Goal: Task Accomplishment & Management: Manage account settings

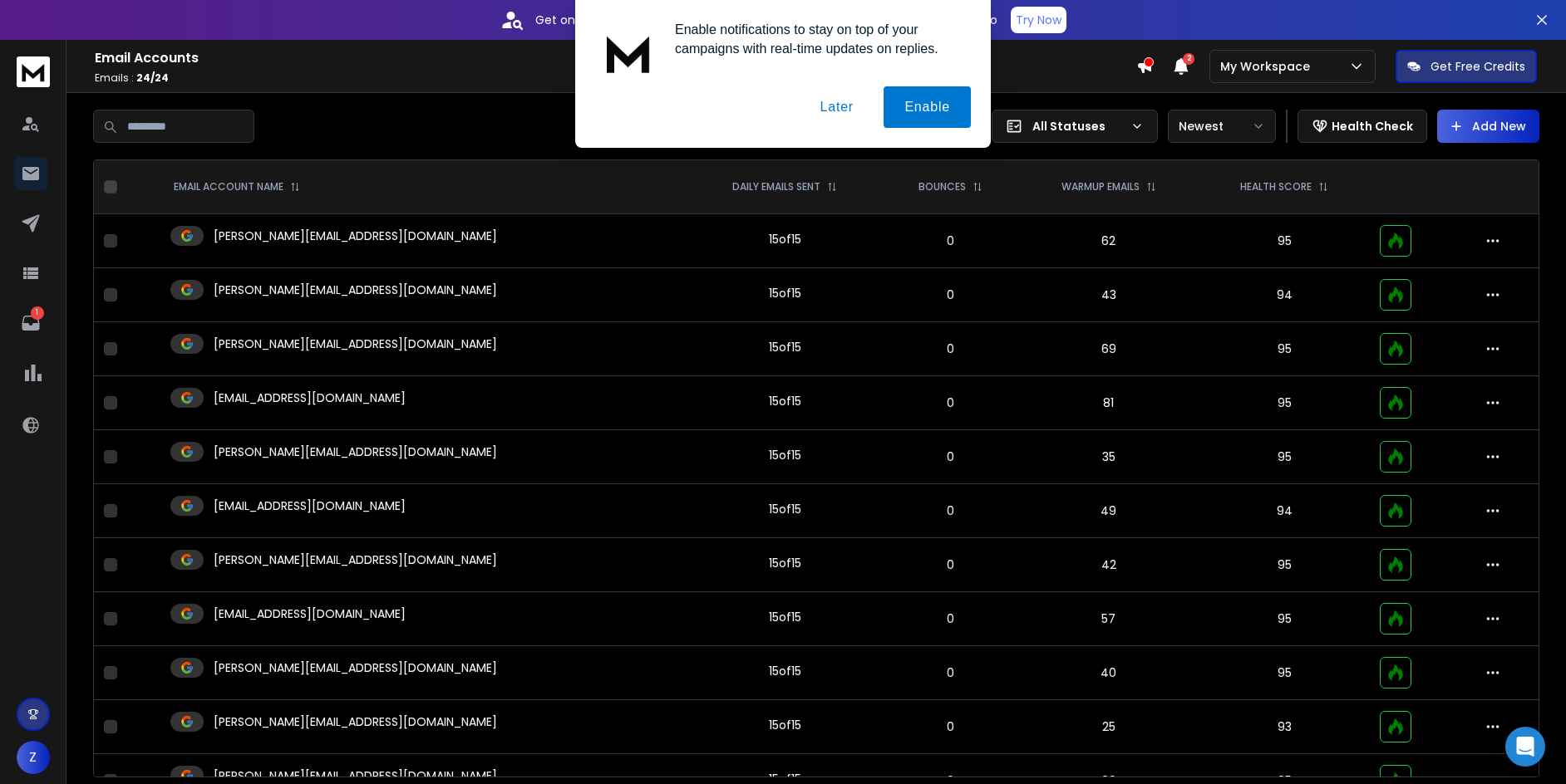
click at [838, 104] on button "Later" at bounding box center [836, 107] width 75 height 42
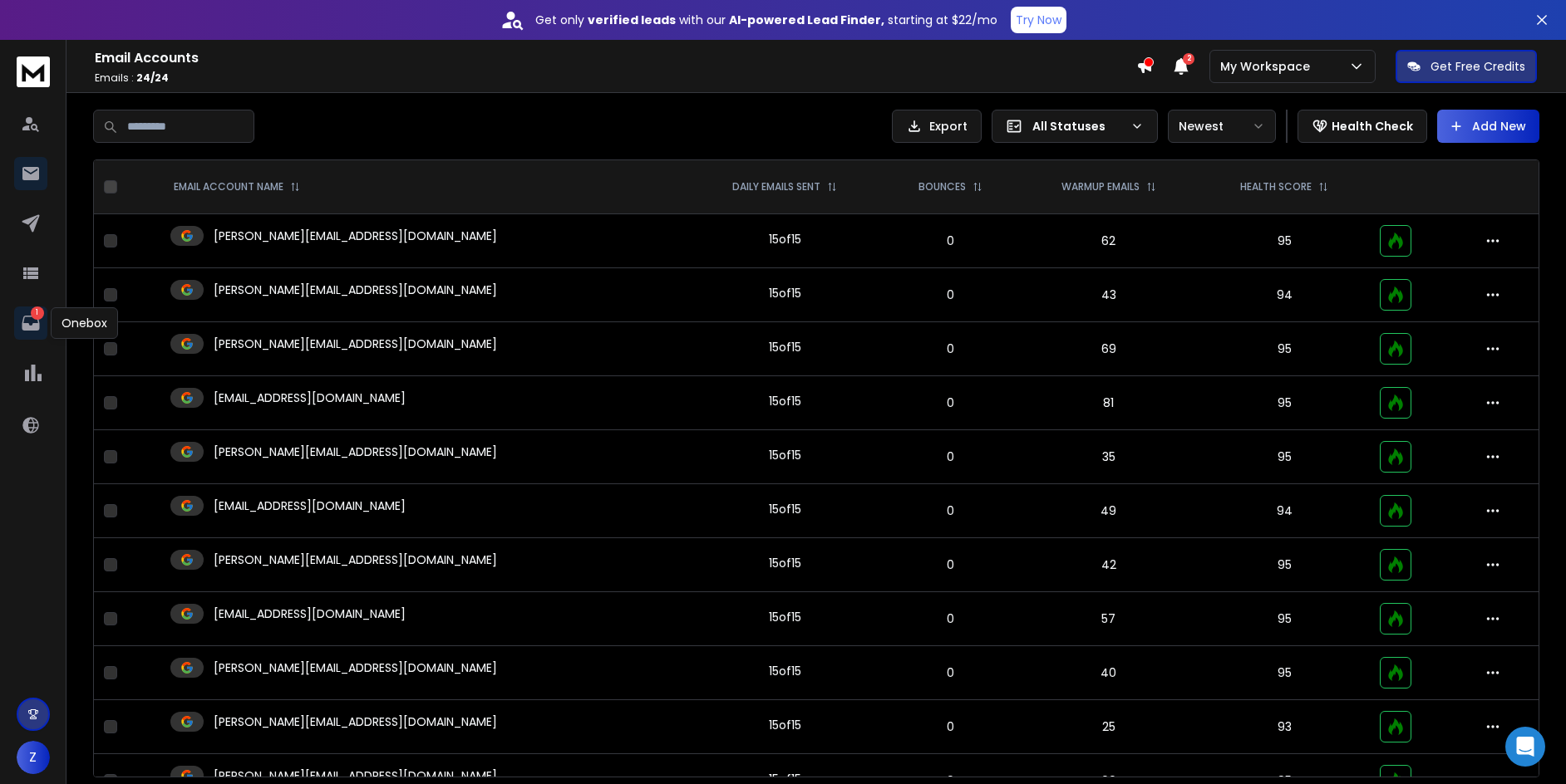
click at [34, 317] on p "1" at bounding box center [37, 313] width 13 height 13
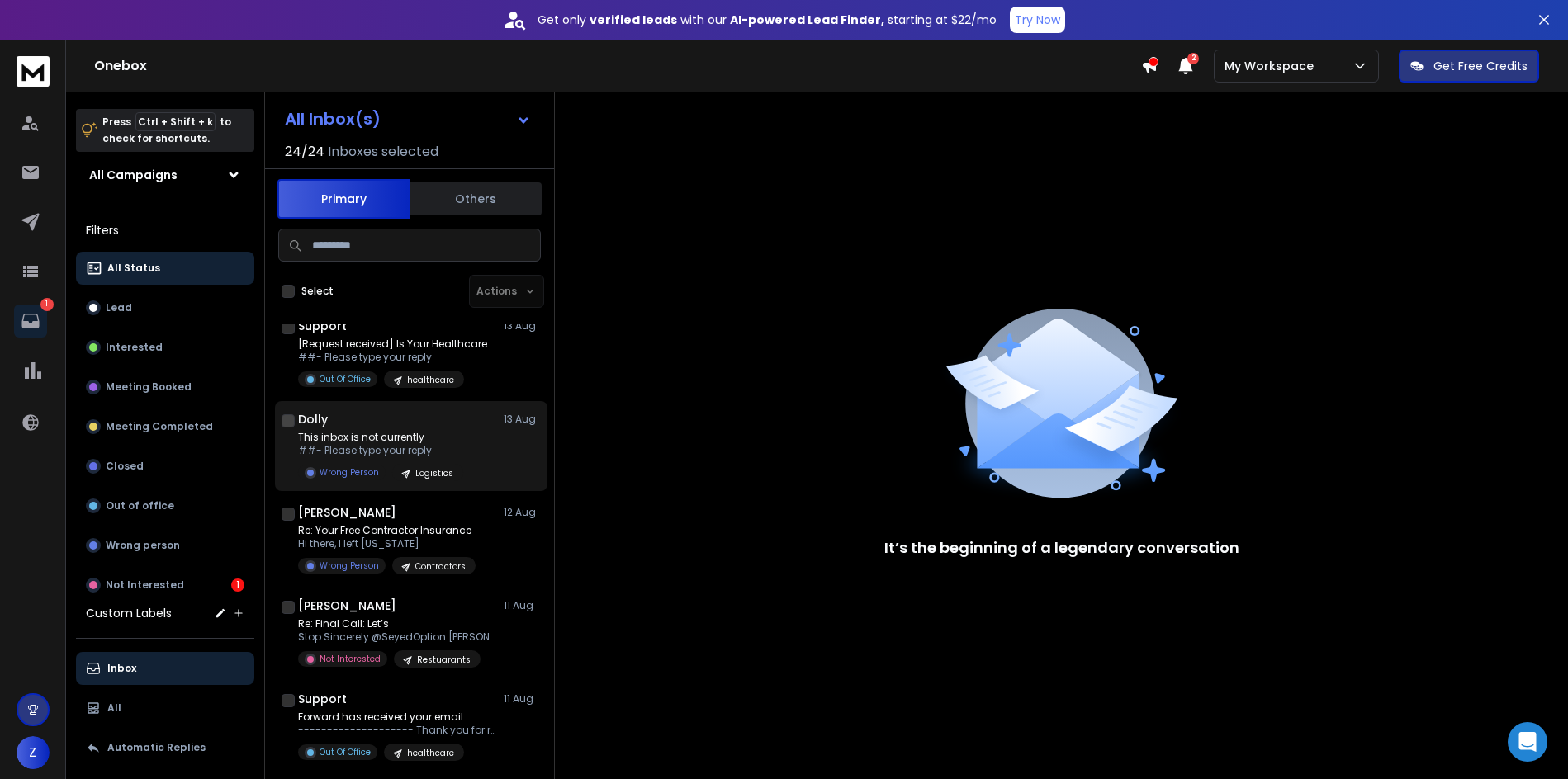
scroll to position [83, 0]
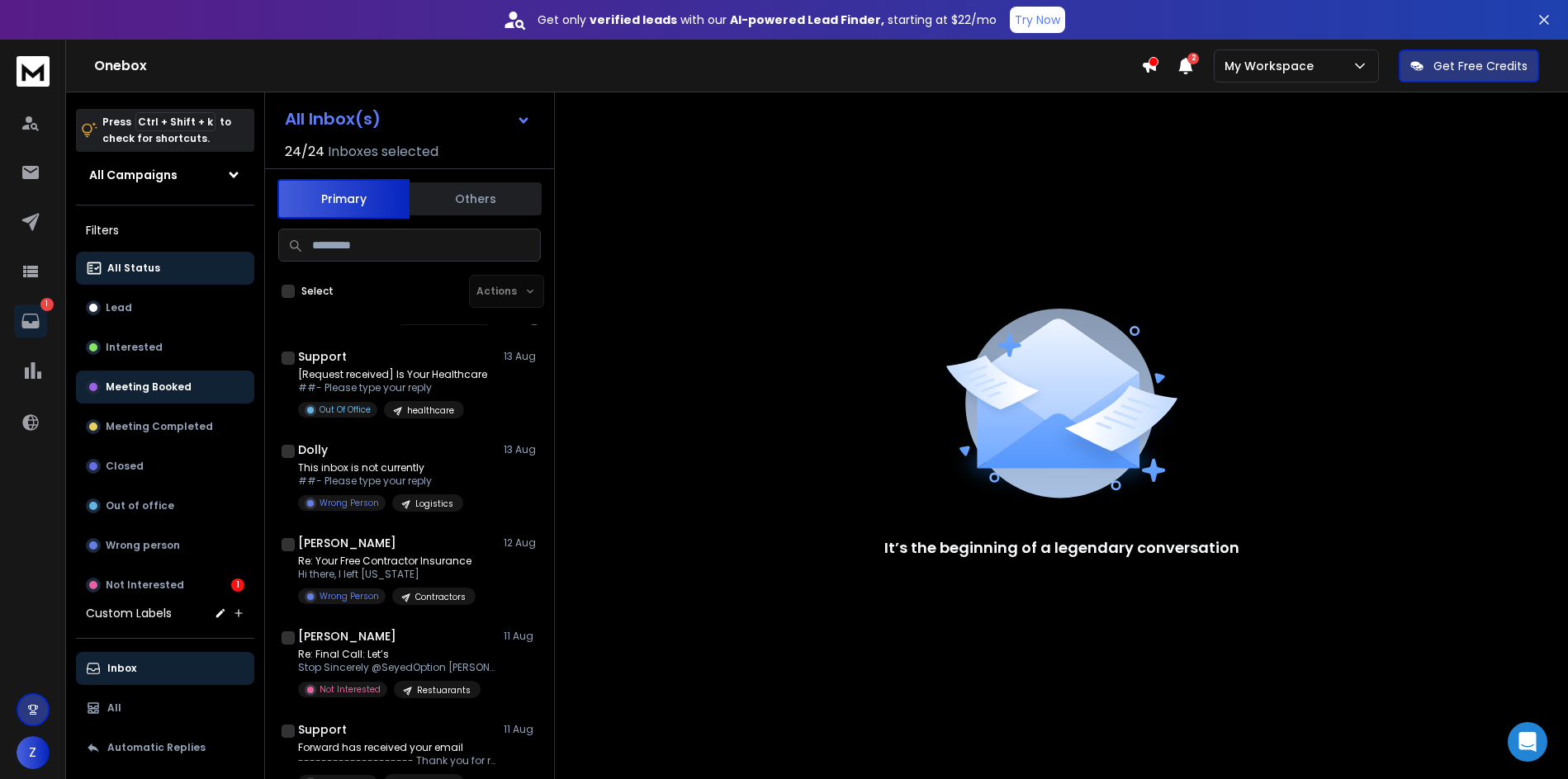
click at [165, 389] on p "Meeting Booked" at bounding box center [149, 387] width 86 height 13
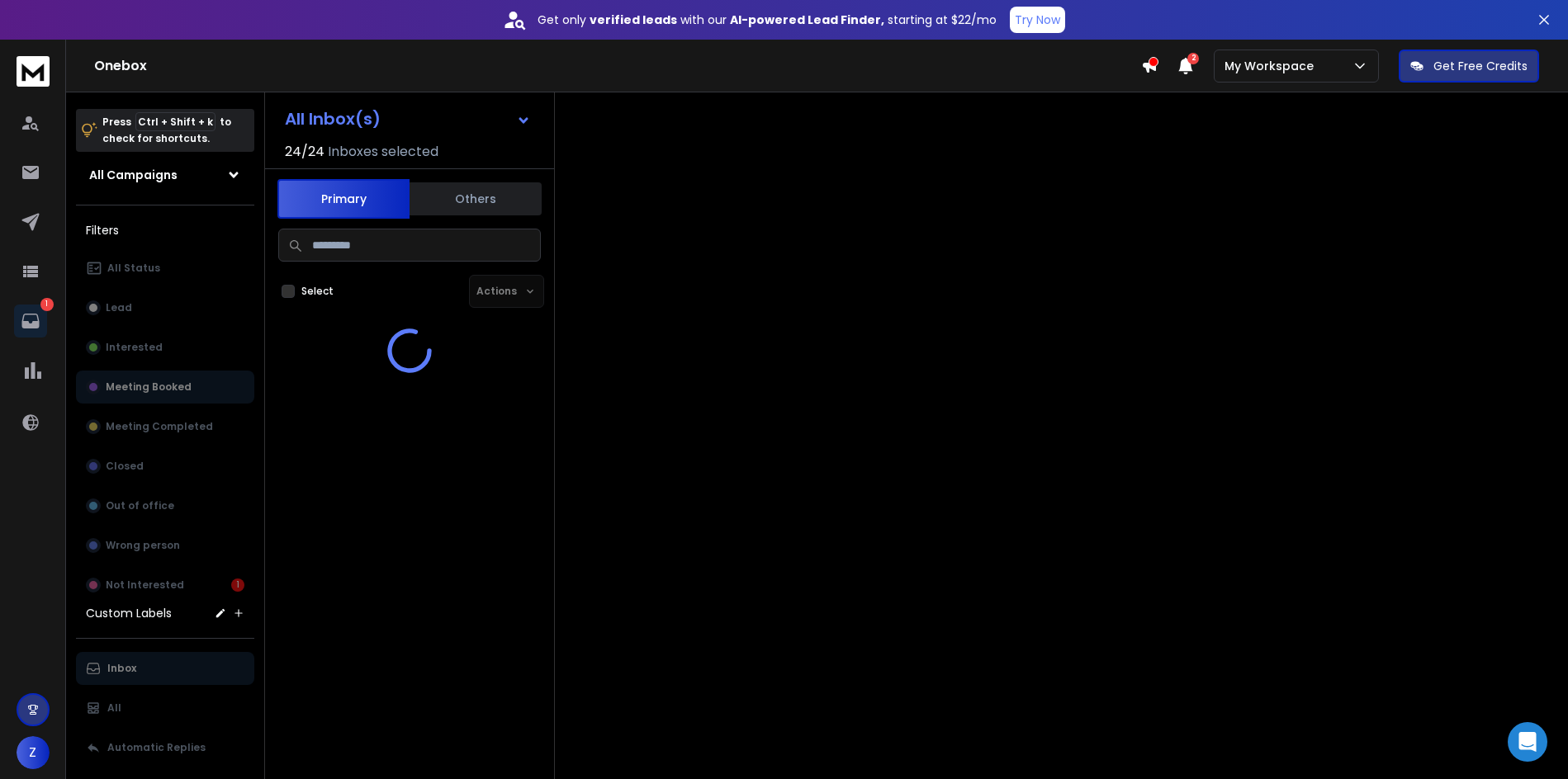
scroll to position [0, 0]
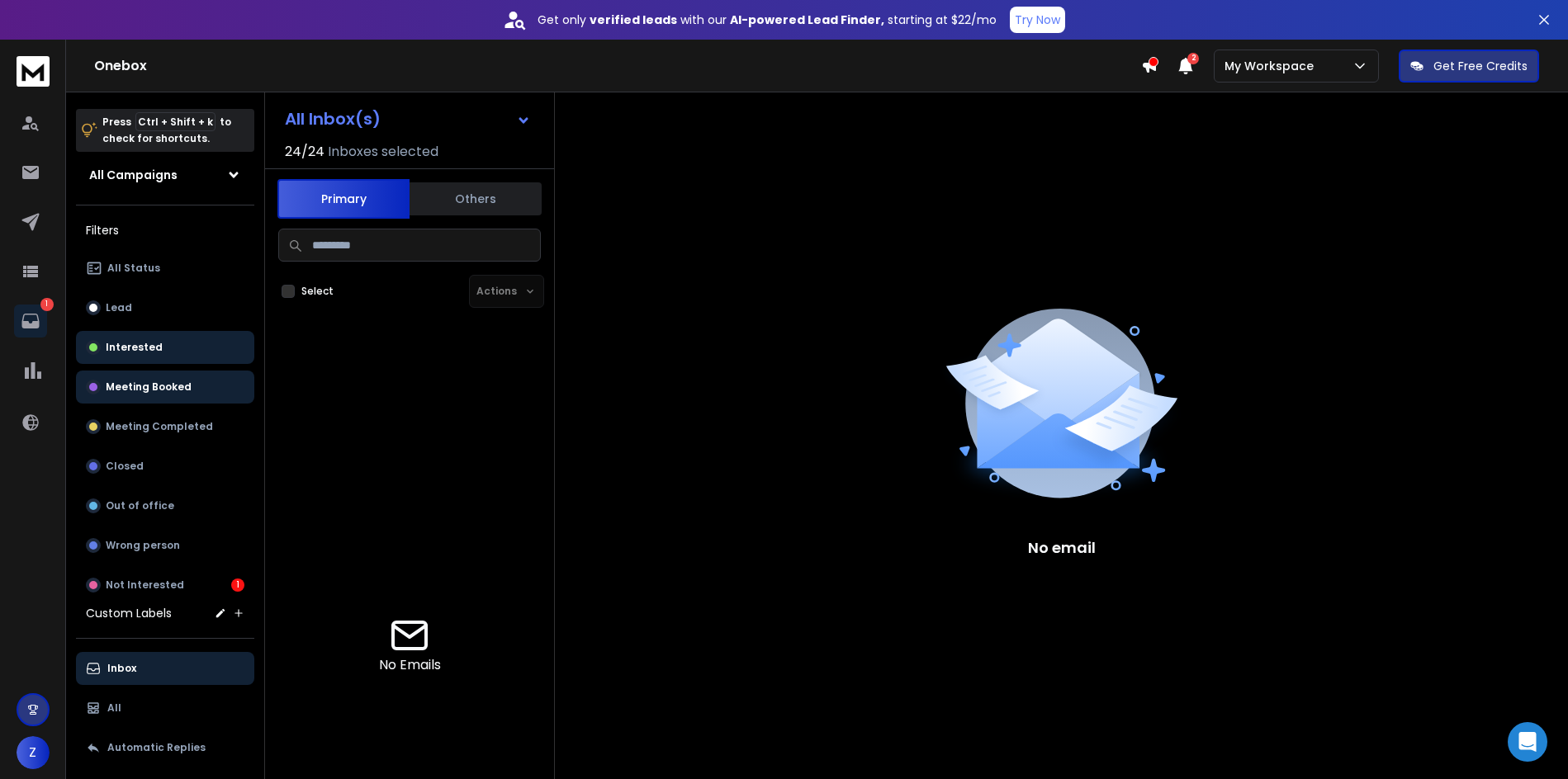
click at [137, 348] on p "Interested" at bounding box center [134, 347] width 57 height 13
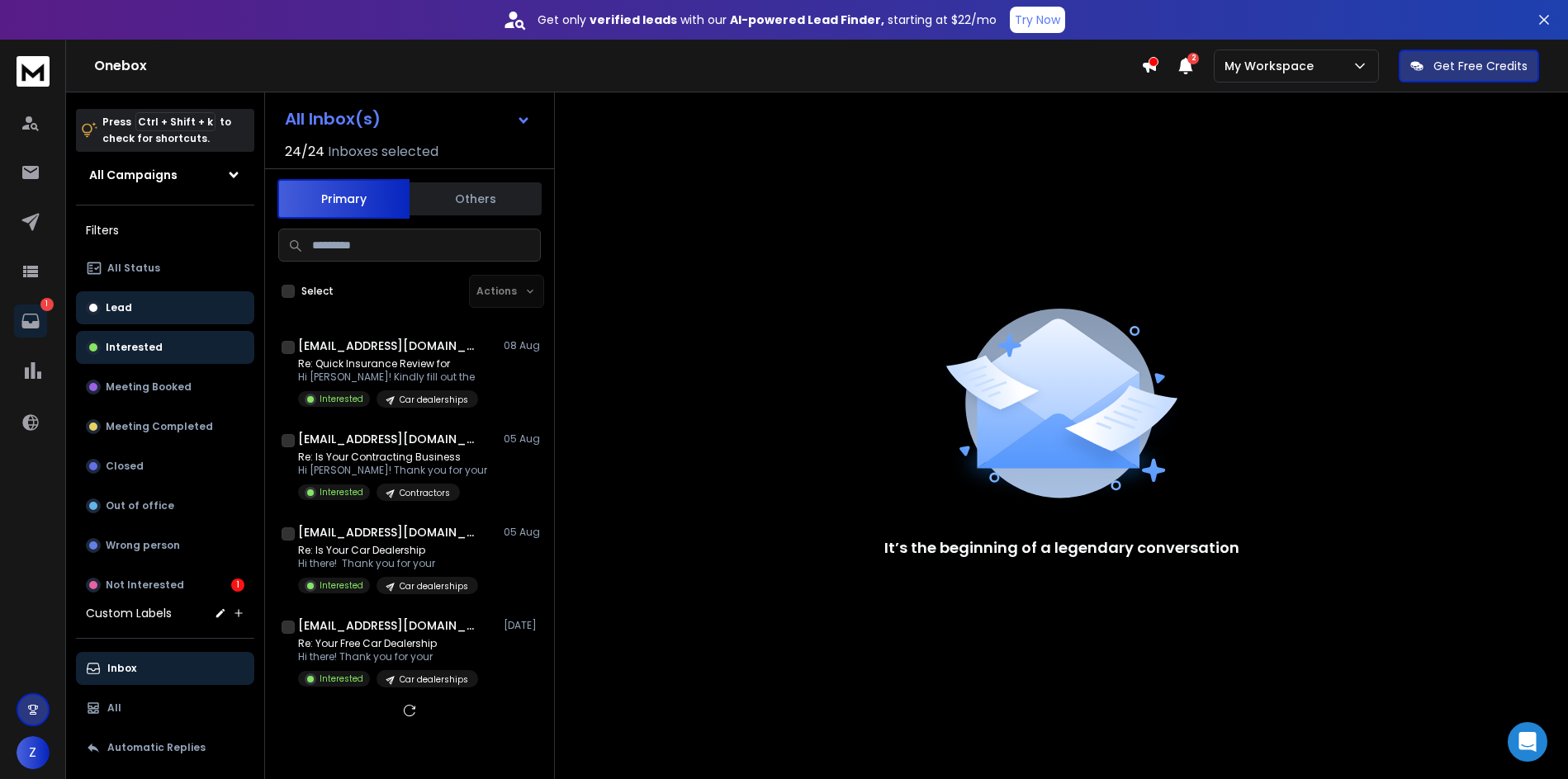
click at [112, 306] on p "Lead" at bounding box center [119, 308] width 26 height 13
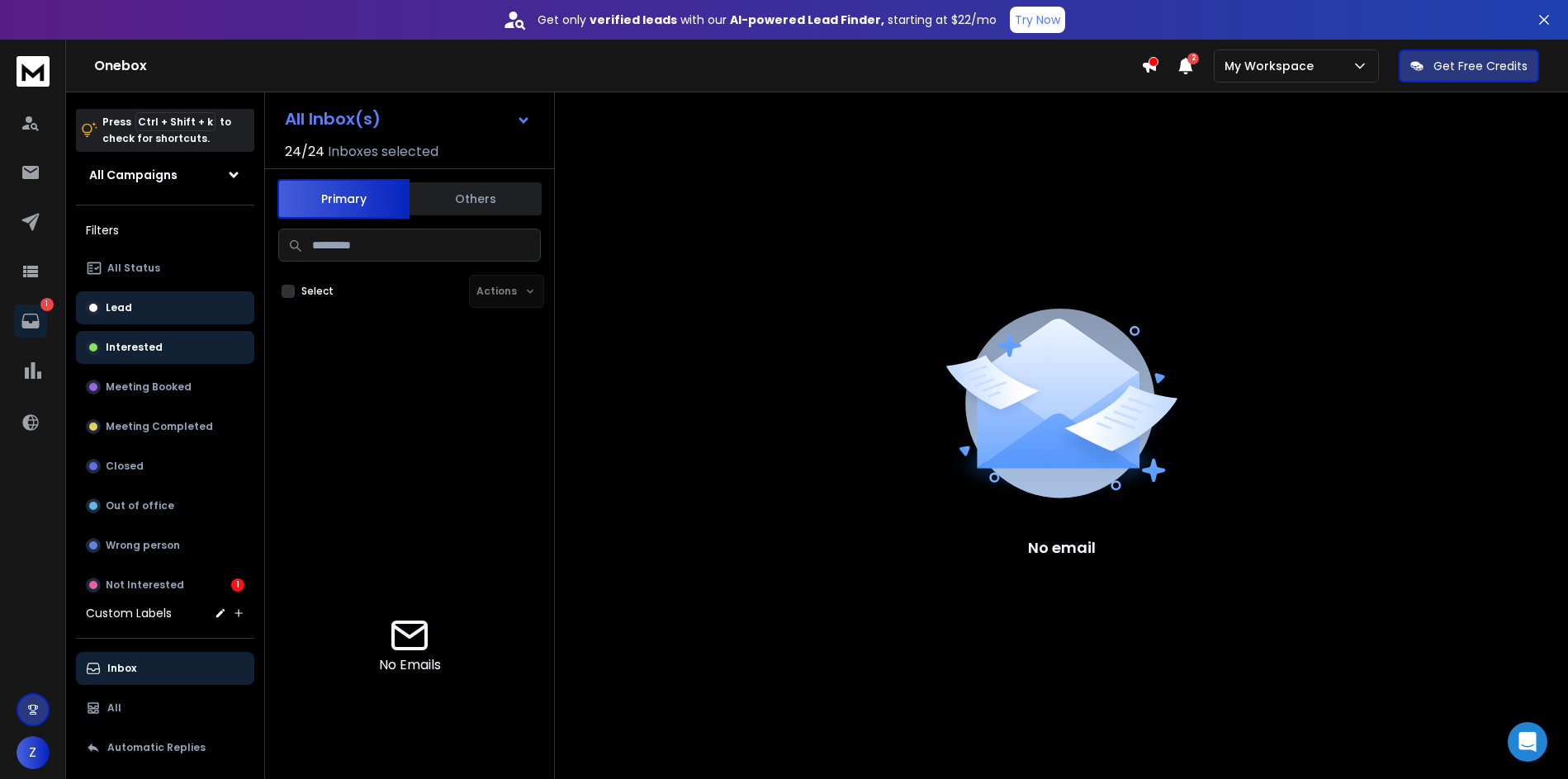
click at [144, 347] on p "Interested" at bounding box center [134, 347] width 57 height 13
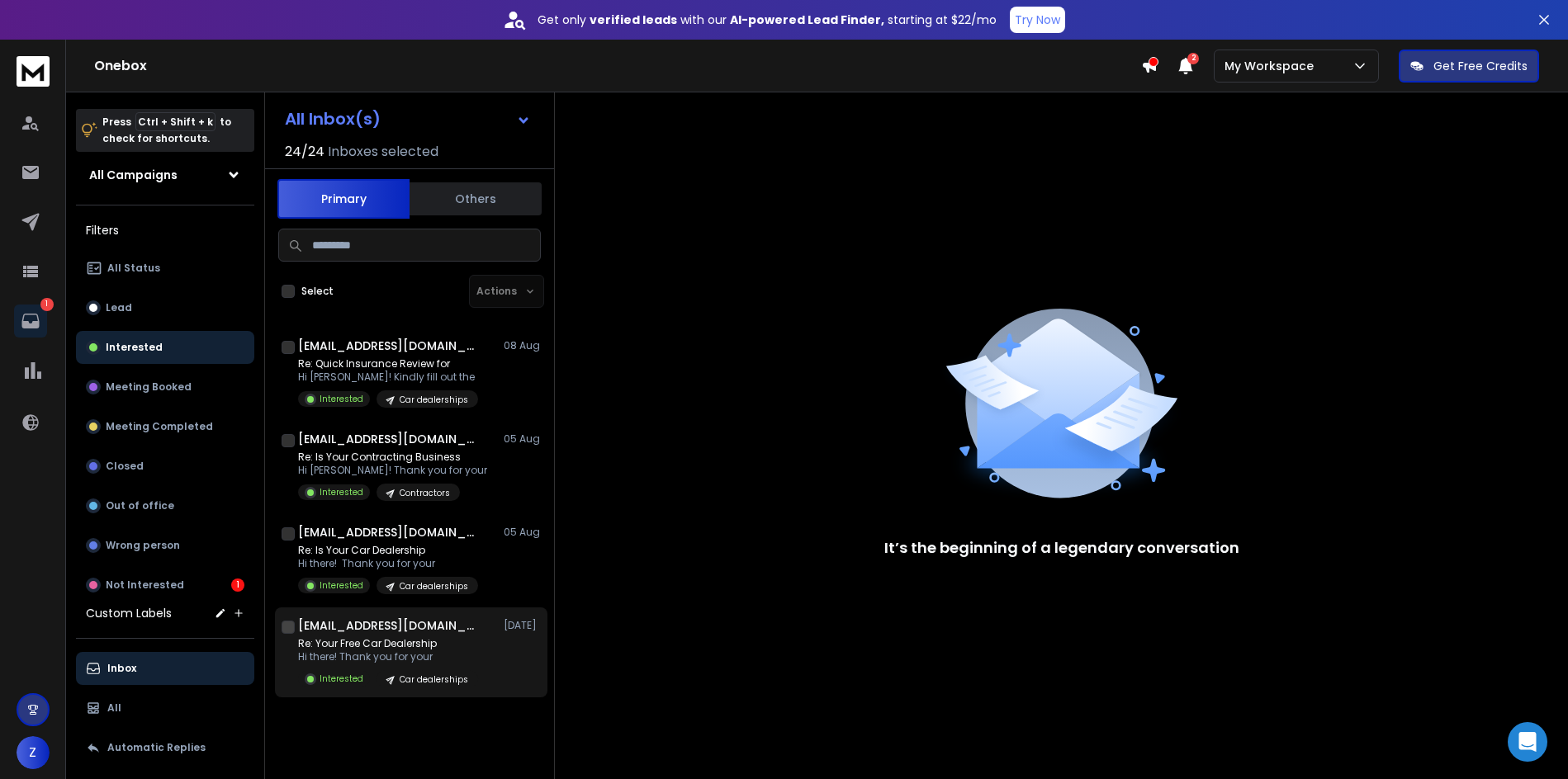
click at [456, 648] on p "Re: Your Free Car Dealership" at bounding box center [388, 644] width 180 height 13
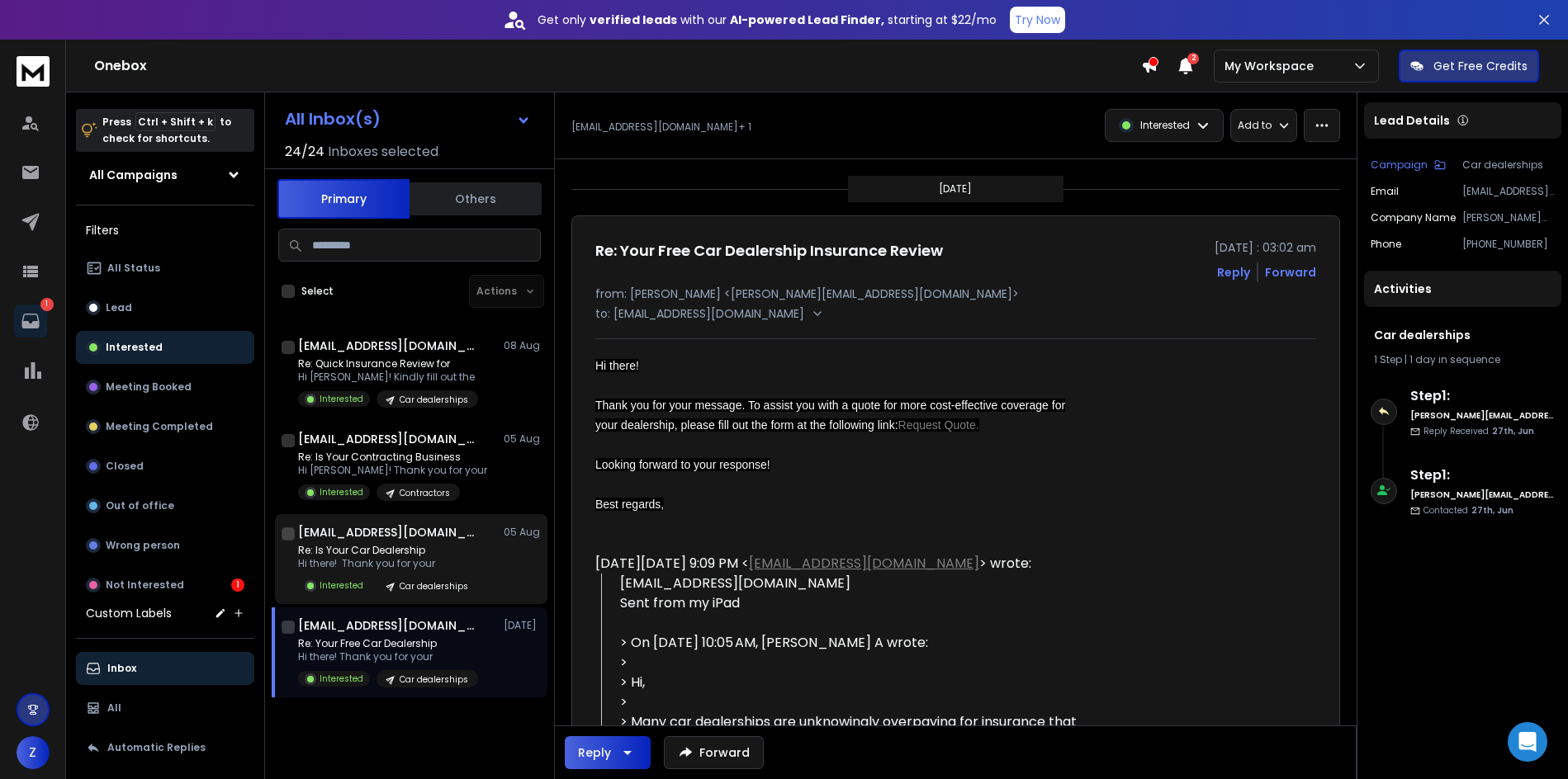
click at [419, 536] on h1 "[EMAIL_ADDRESS][DOMAIN_NAME]" at bounding box center [389, 532] width 182 height 17
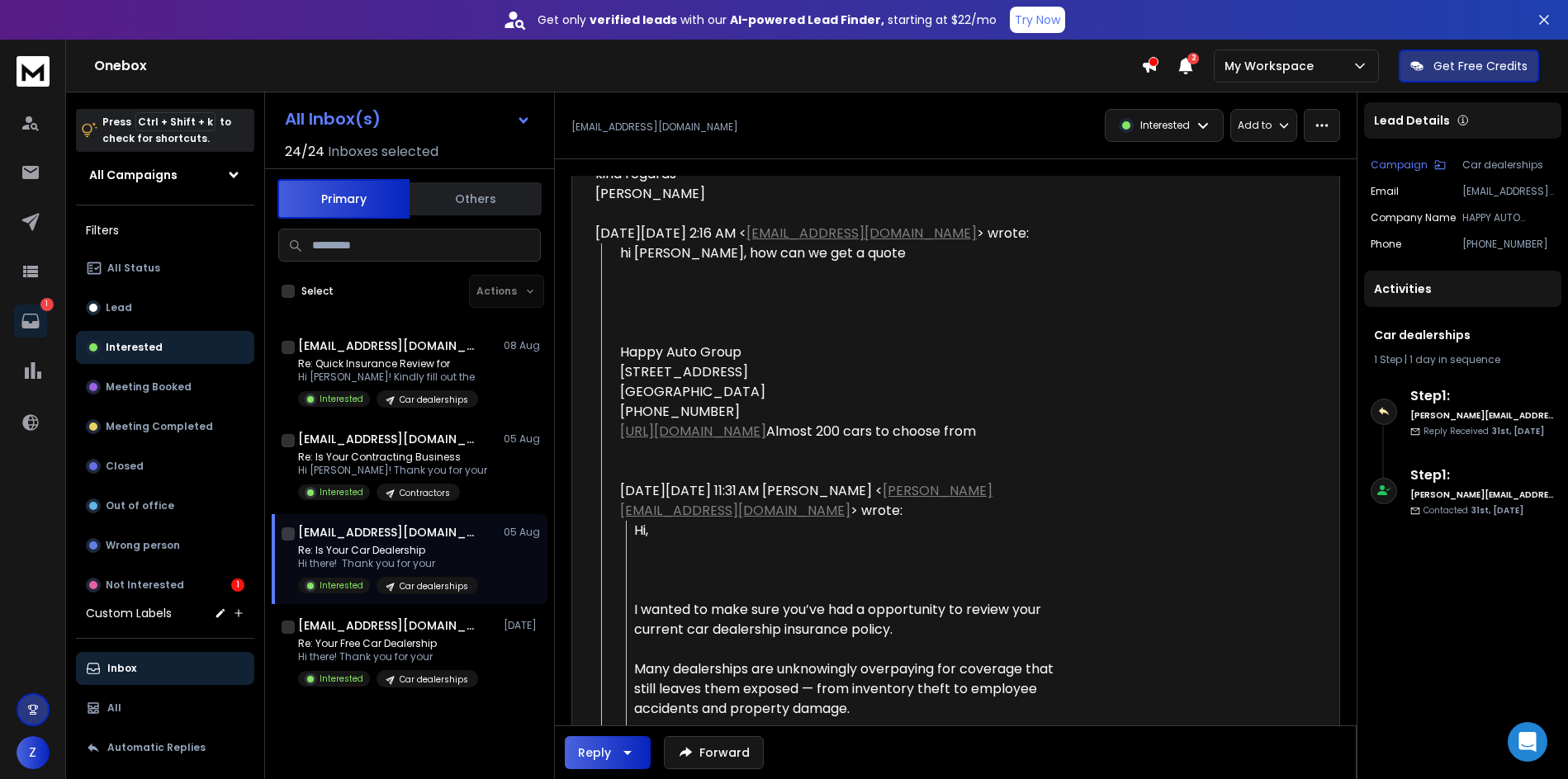
scroll to position [413, 0]
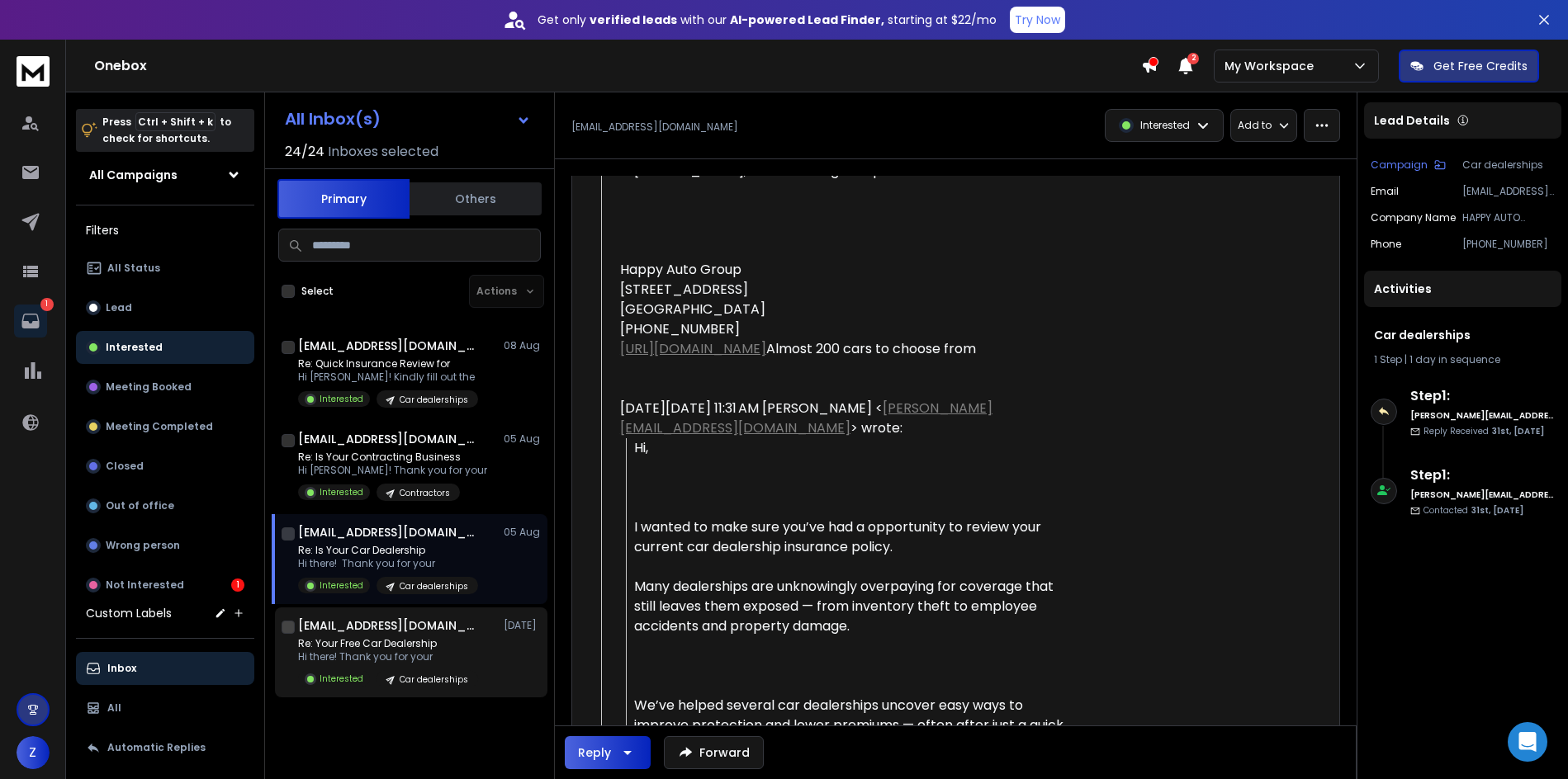
click at [459, 643] on p "Re: Your Free Car Dealership" at bounding box center [388, 644] width 180 height 13
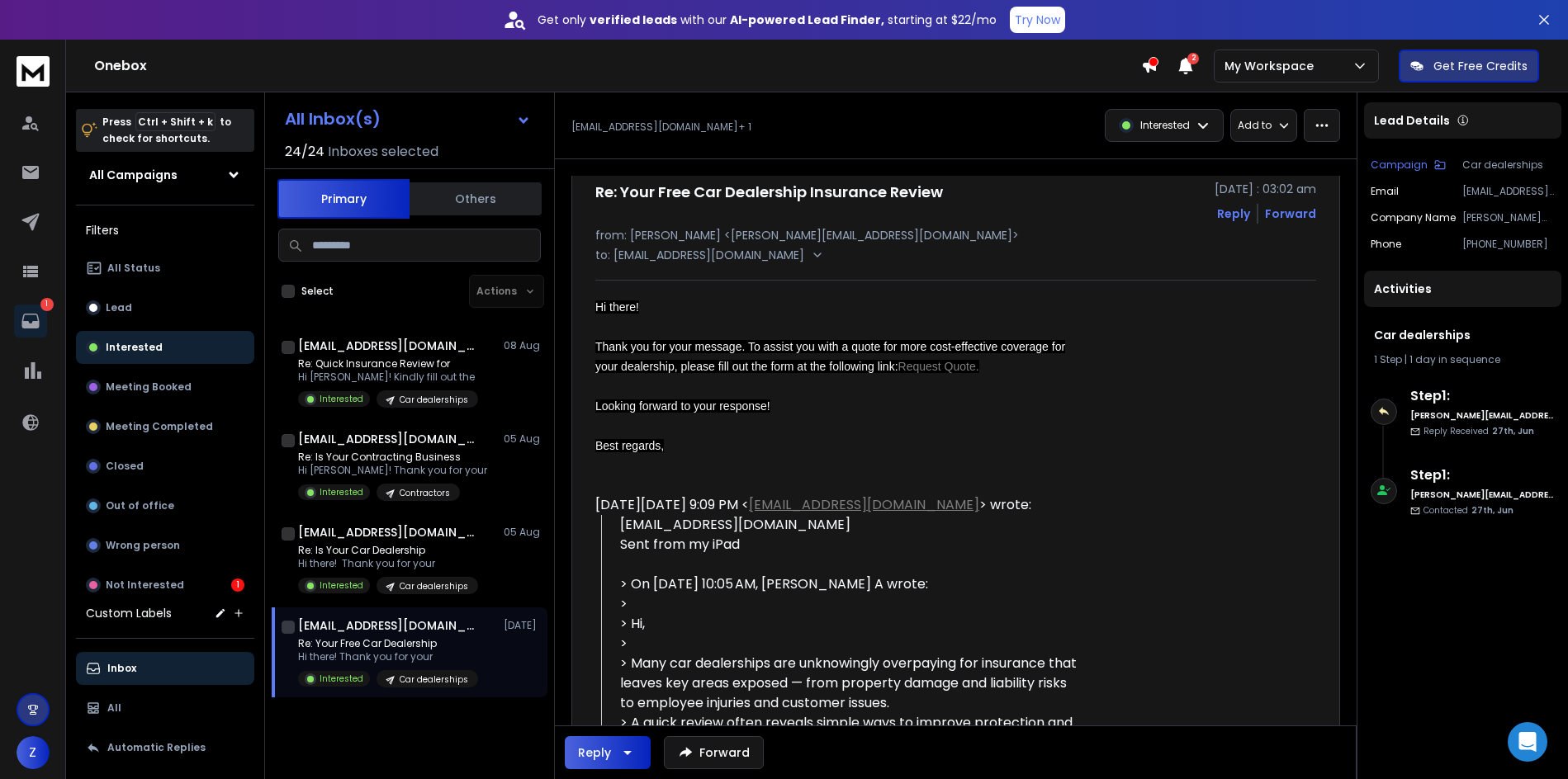
scroll to position [83, 0]
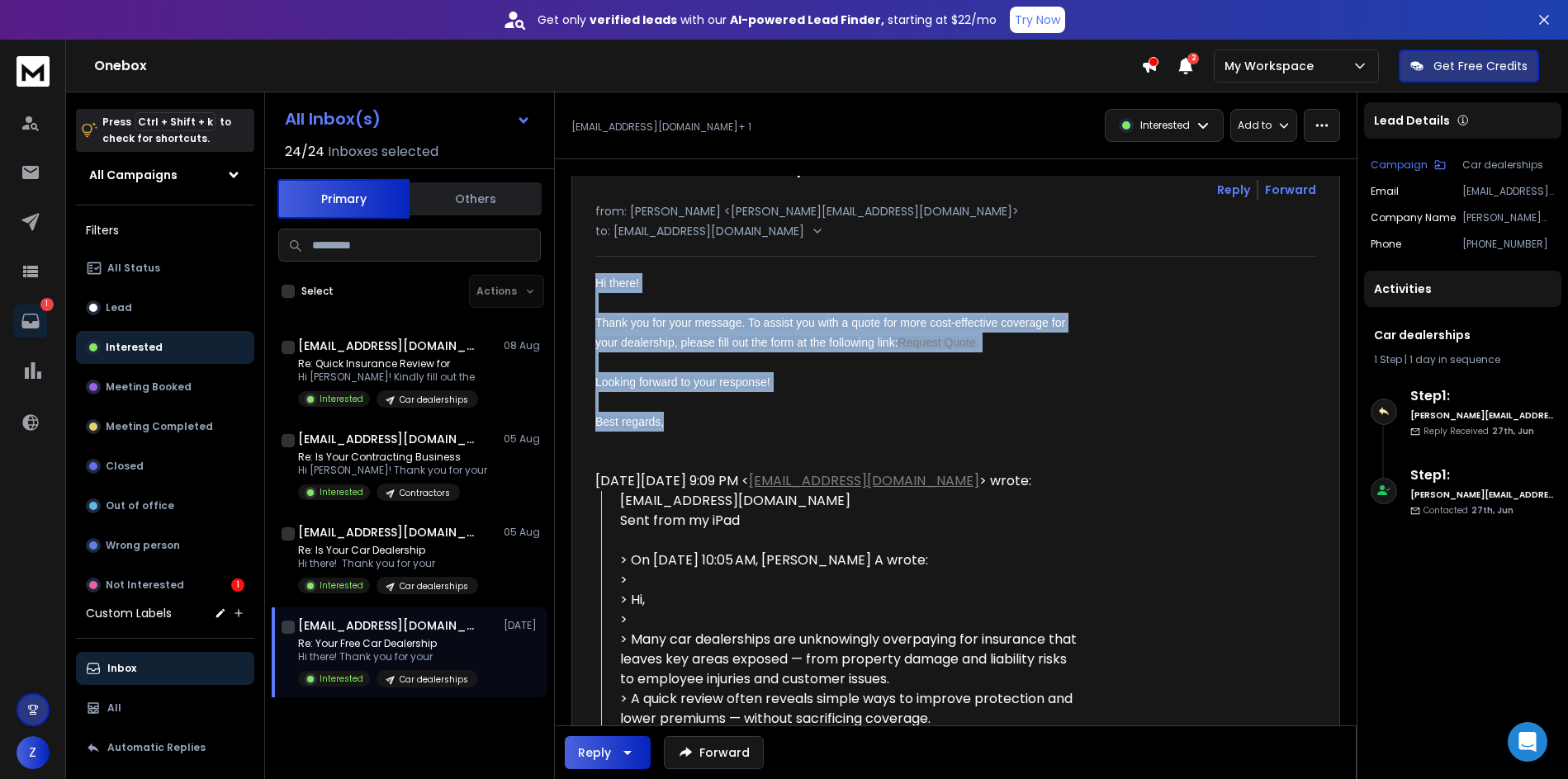
drag, startPoint x: 708, startPoint y: 426, endPoint x: 597, endPoint y: 280, distance: 183.4
click at [597, 280] on div "Hi there! Thank you for your message. To assist you with a quote for more cost-…" at bounding box center [836, 353] width 482 height 158
click at [597, 280] on span "Hi there!" at bounding box center [617, 283] width 44 height 13
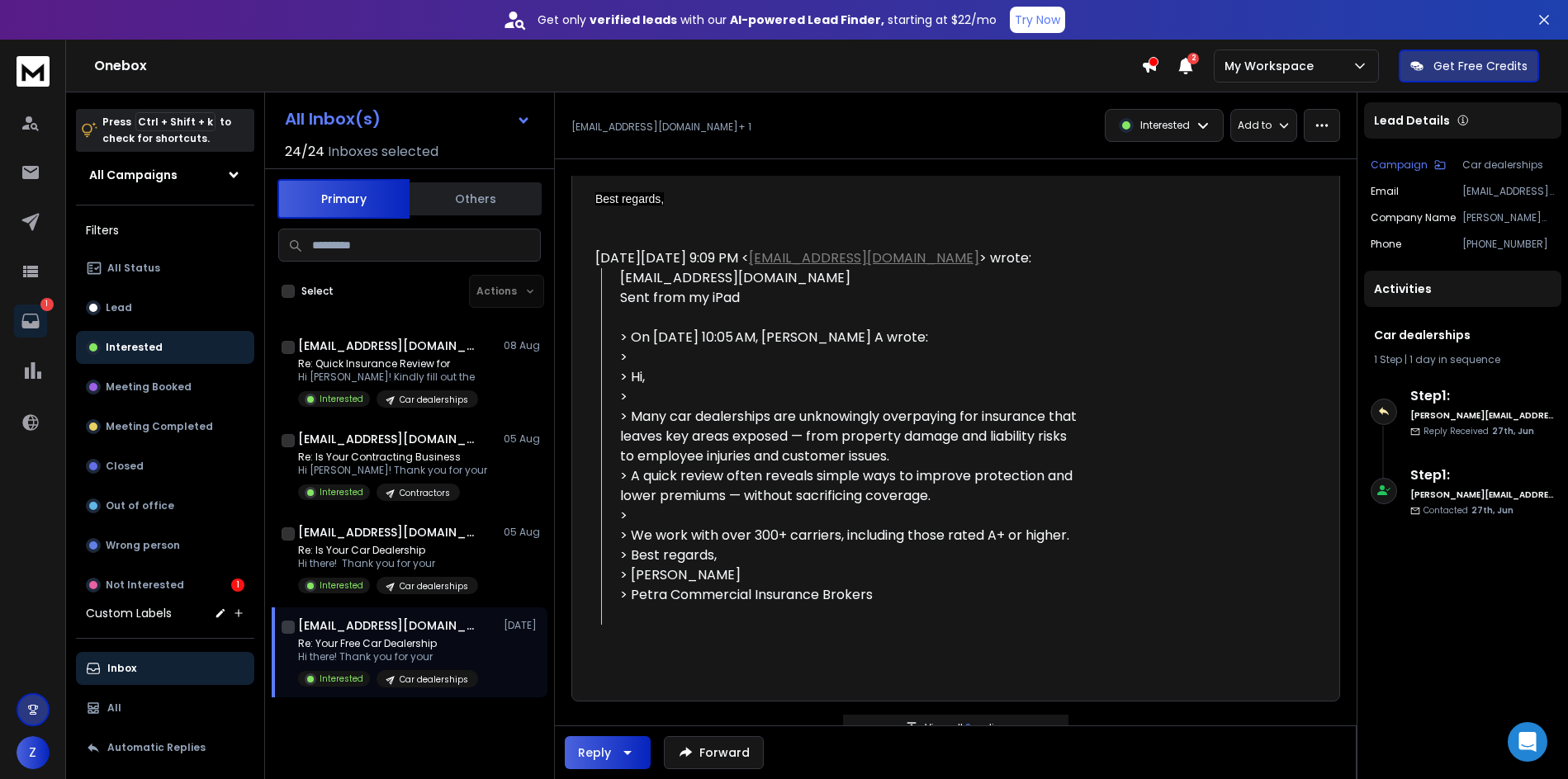
scroll to position [360, 0]
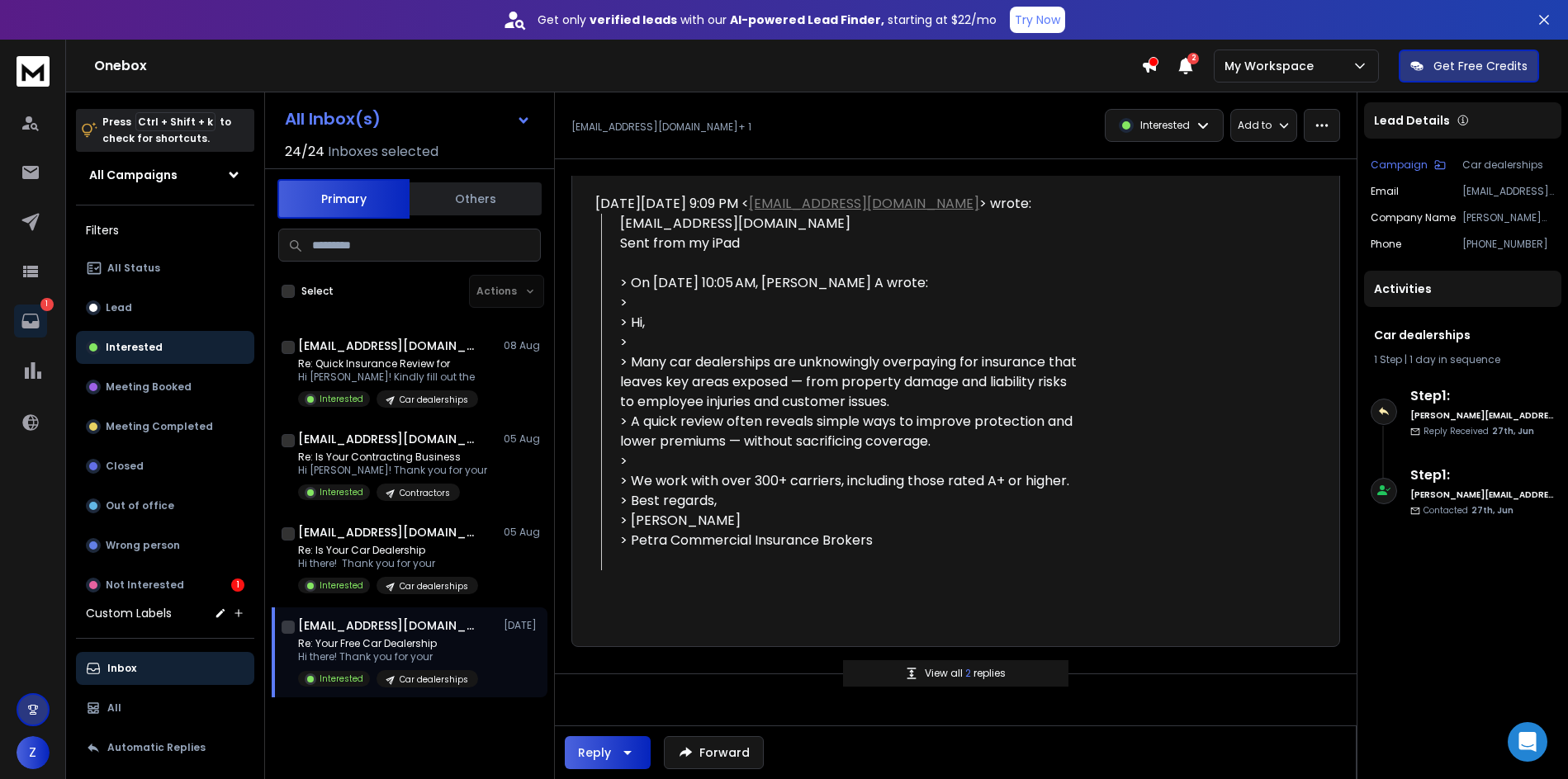
click at [948, 675] on p "View all 2 replies" at bounding box center [966, 673] width 81 height 13
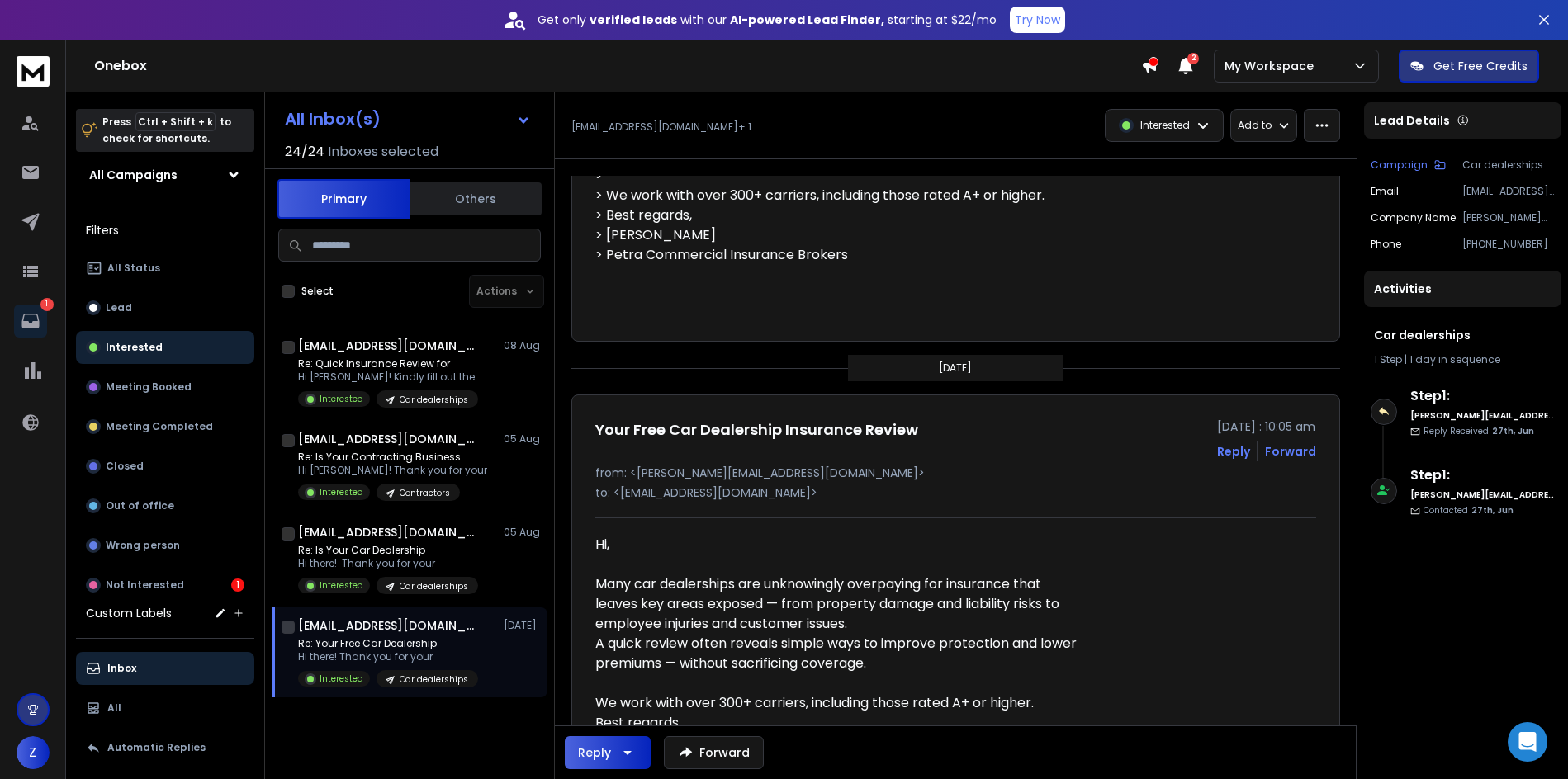
scroll to position [1416, 0]
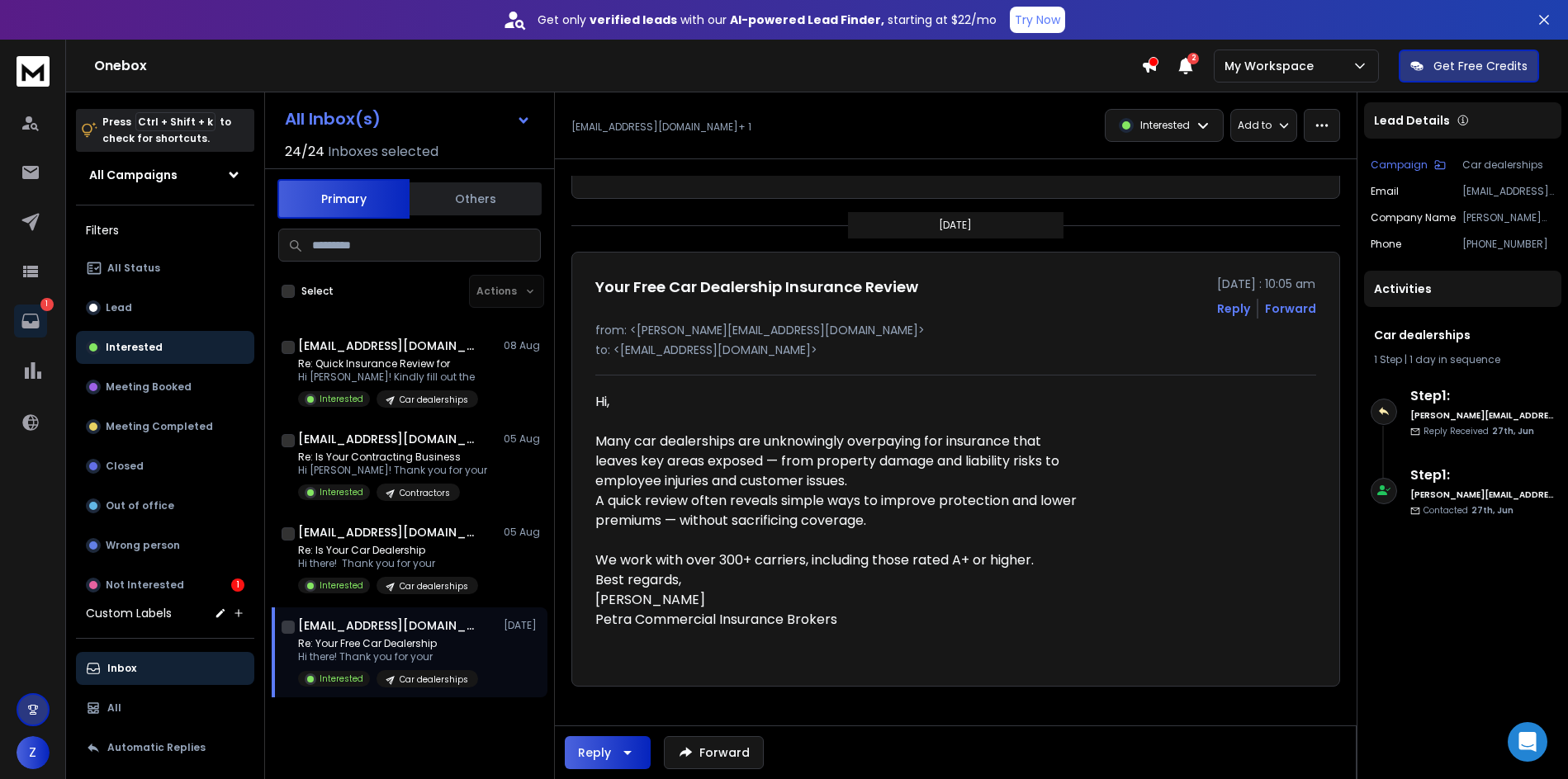
click at [603, 603] on div "Hi, Many car dealerships are unknowingly overpaying for insurance that leaves k…" at bounding box center [842, 528] width 495 height 271
click at [603, 602] on div "Hi, Many car dealerships are unknowingly overpaying for insurance that leaves k…" at bounding box center [842, 528] width 495 height 271
click at [603, 601] on div "Hi, Many car dealerships are unknowingly overpaying for insurance that leaves k…" at bounding box center [842, 528] width 495 height 271
click at [670, 601] on div "Hi, Many car dealerships are unknowingly overpaying for insurance that leaves k…" at bounding box center [842, 528] width 495 height 271
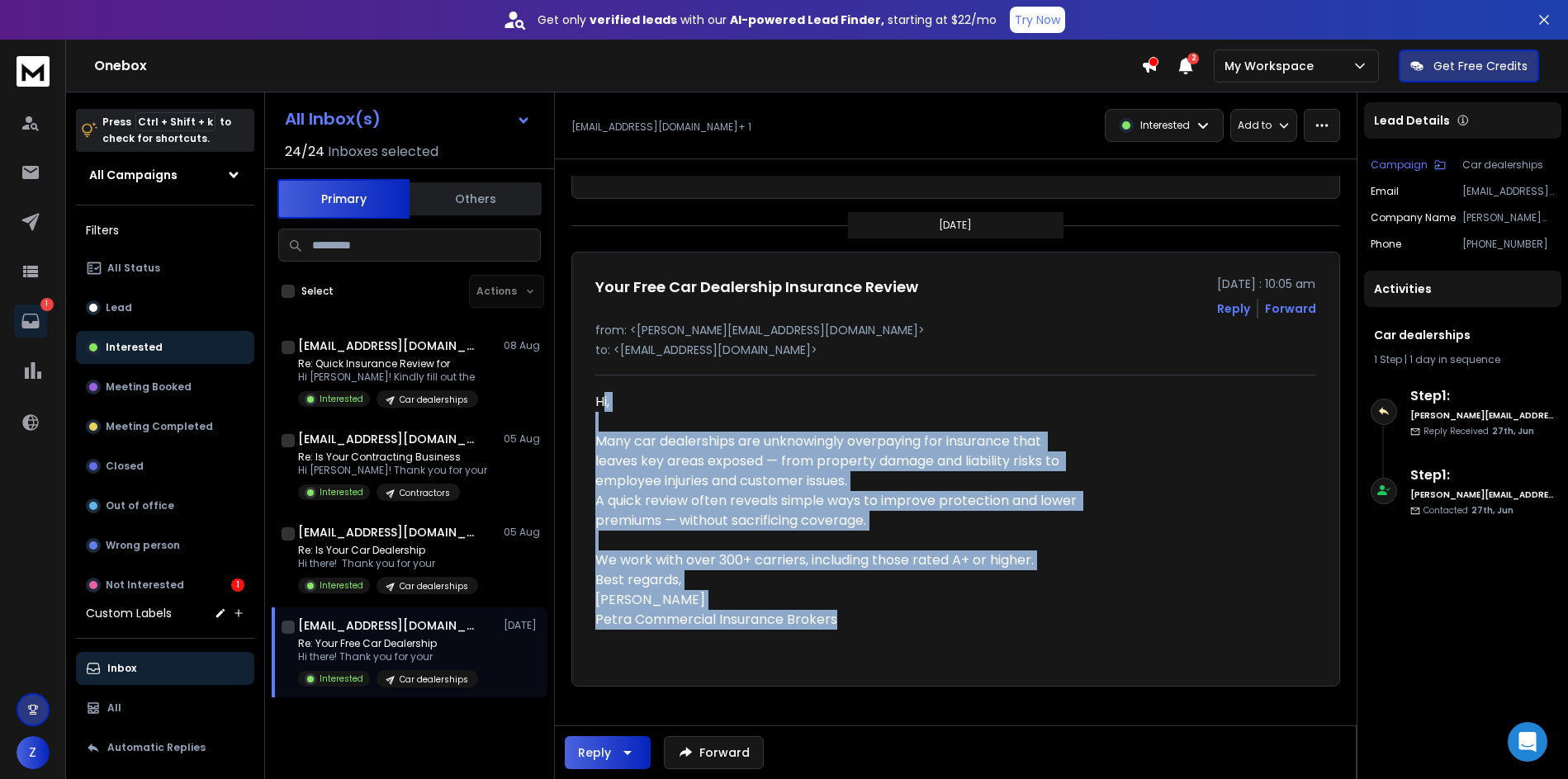
drag, startPoint x: 872, startPoint y: 626, endPoint x: 603, endPoint y: 397, distance: 353.3
click at [603, 397] on div "Hi, Many car dealerships are unknowingly overpaying for insurance that leaves k…" at bounding box center [842, 528] width 495 height 271
click at [603, 398] on div "Hi, Many car dealerships are unknowingly overpaying for insurance that leaves k…" at bounding box center [842, 528] width 495 height 271
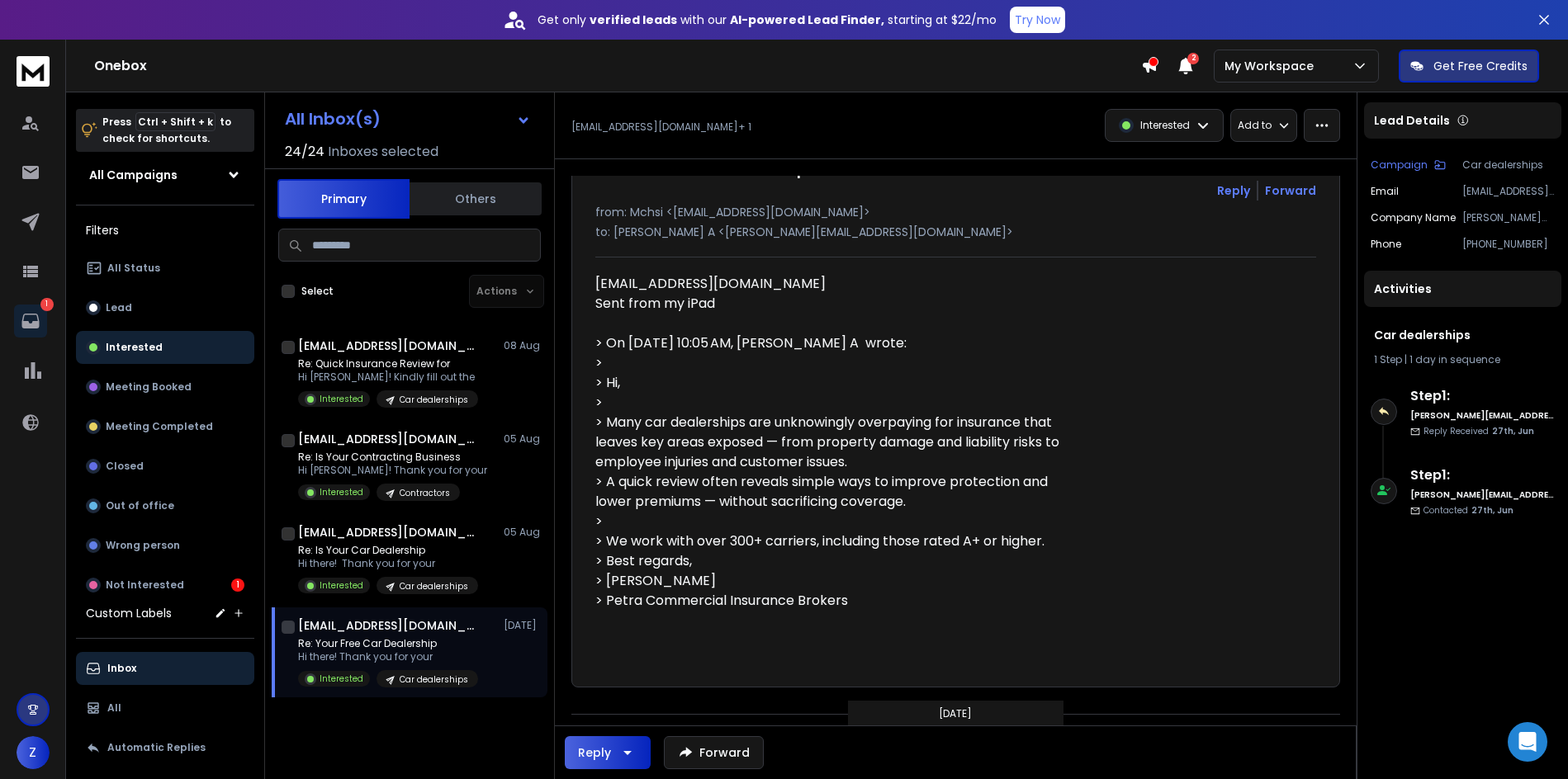
scroll to position [1085, 0]
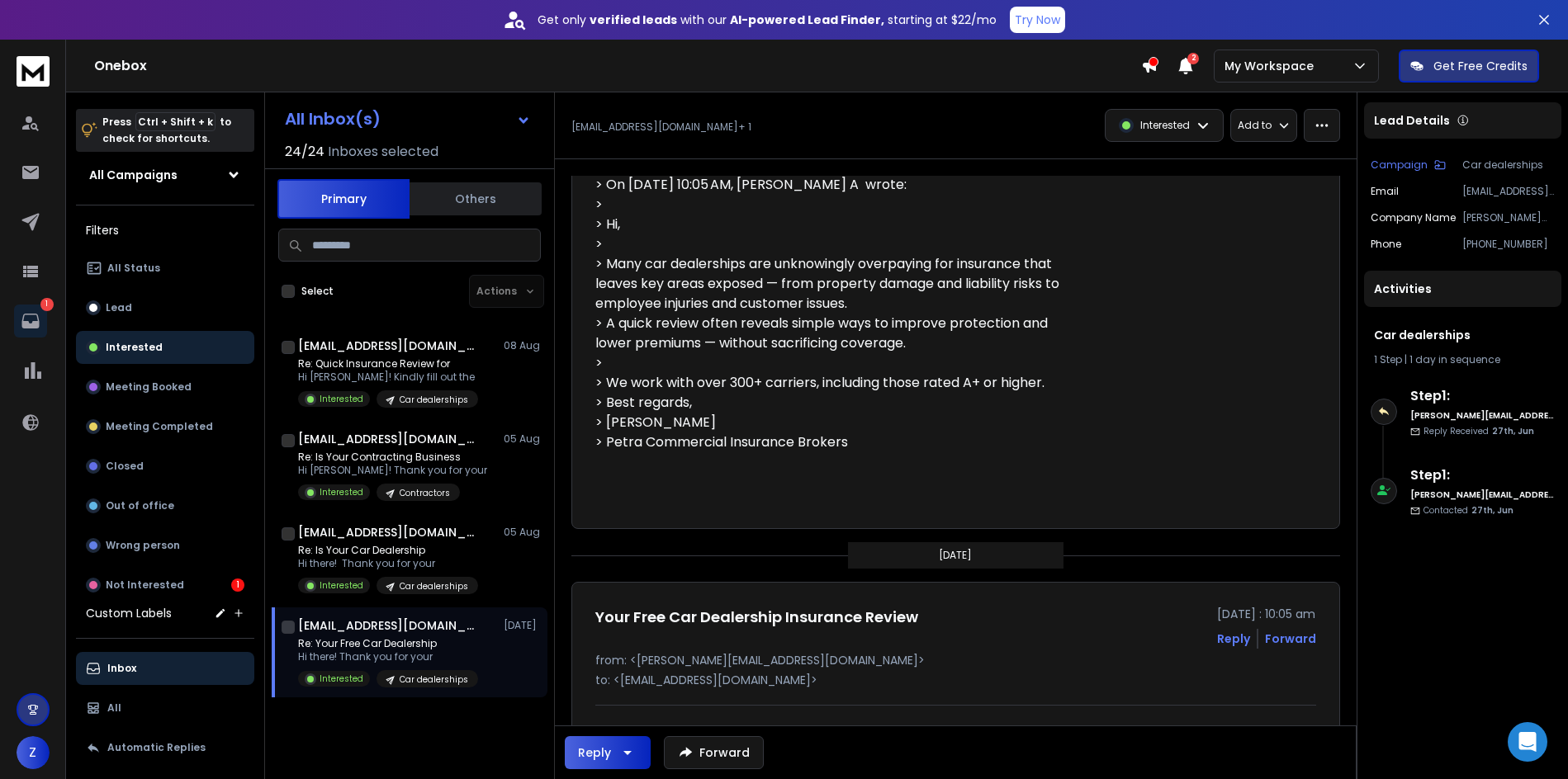
click at [957, 549] on p "[DATE]" at bounding box center [956, 555] width 33 height 13
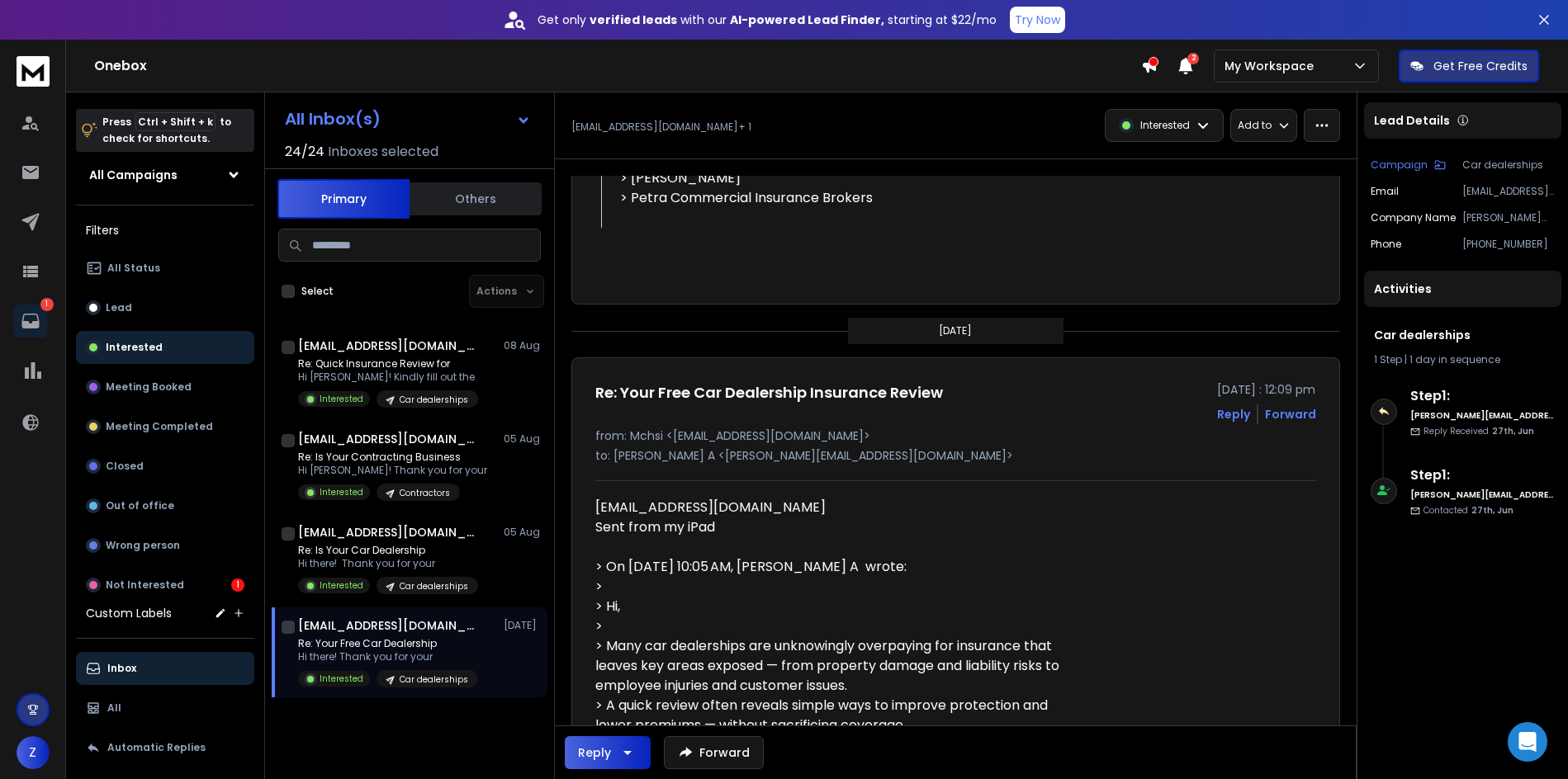
scroll to position [507, 0]
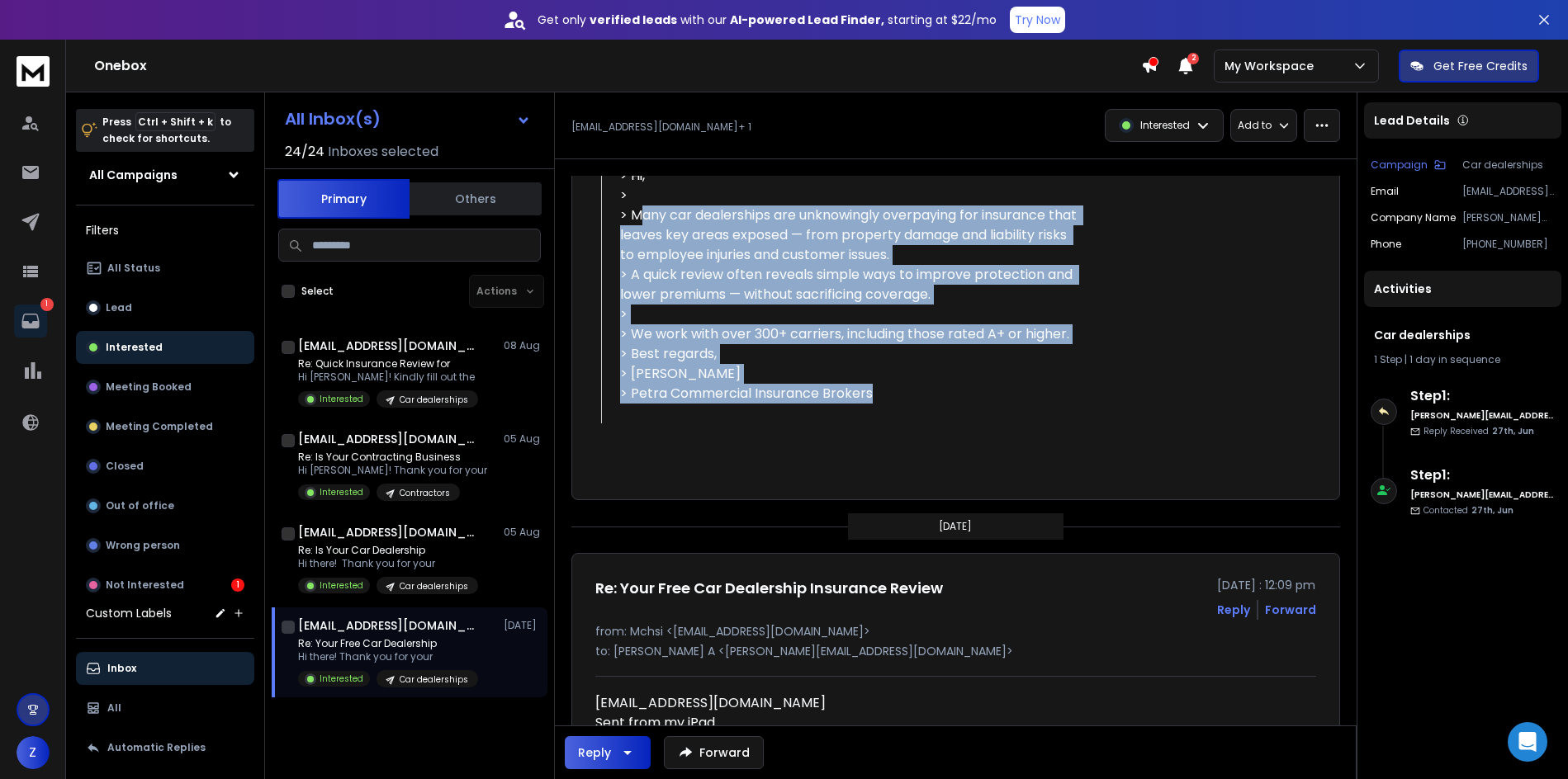
drag, startPoint x: 913, startPoint y: 396, endPoint x: 637, endPoint y: 213, distance: 331.2
click at [637, 213] on div "[EMAIL_ADDRESS][DOMAIN_NAME] Sent from my iPad > On [DATE] 10:05 AM, [PERSON_NA…" at bounding box center [840, 245] width 477 height 357
click at [684, 250] on div "[EMAIL_ADDRESS][DOMAIN_NAME] Sent from my iPad > On [DATE] 10:05 AM, [PERSON_NA…" at bounding box center [840, 245] width 477 height 357
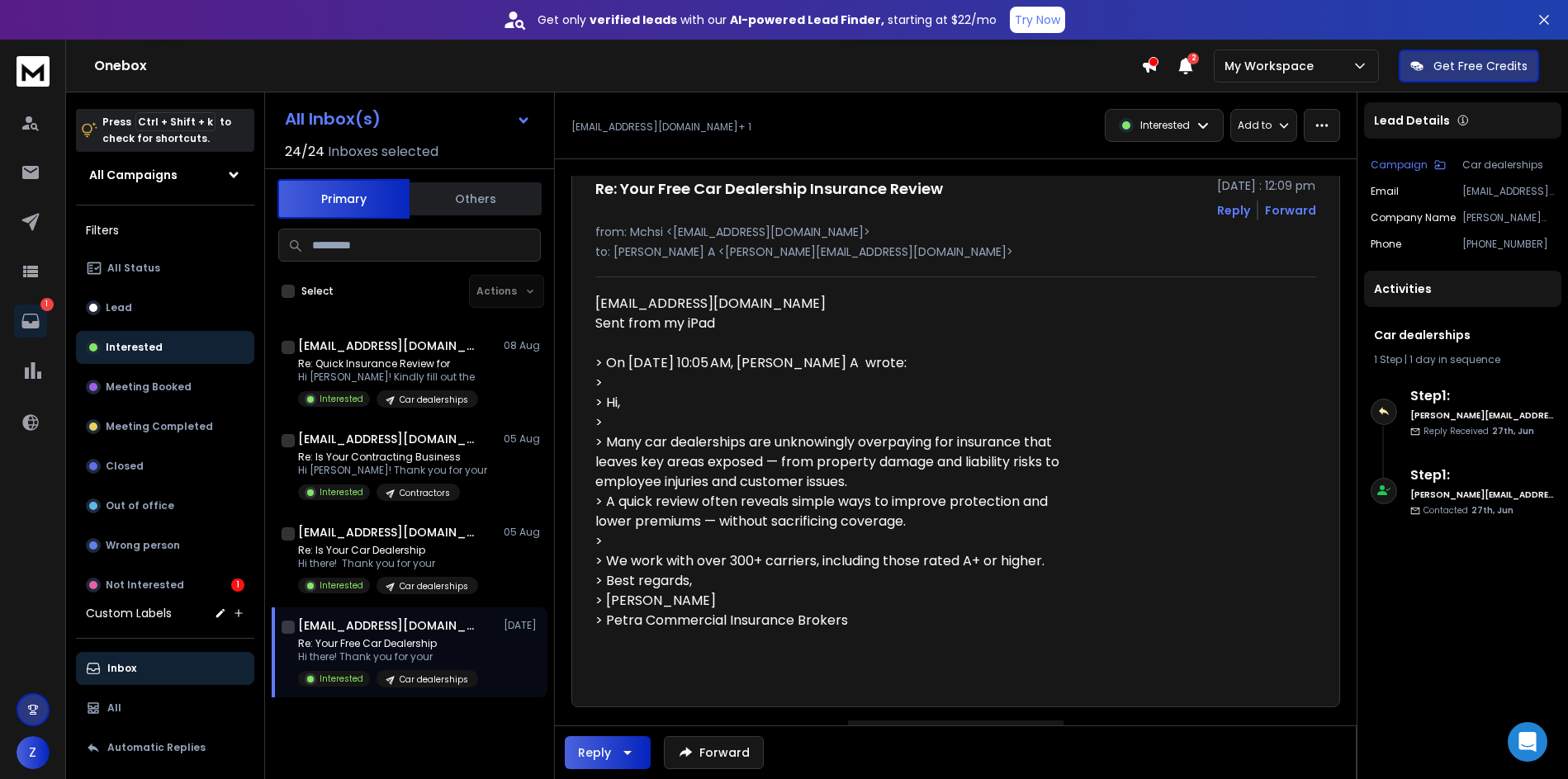
scroll to position [908, 0]
click at [604, 302] on div "[EMAIL_ADDRESS][DOMAIN_NAME] Sent from my iPad > On [DATE] 10:05 AM, [PERSON_NA…" at bounding box center [842, 486] width 495 height 390
click at [604, 300] on div "[EMAIL_ADDRESS][DOMAIN_NAME] Sent from my iPad > On [DATE] 10:05 AM, [PERSON_NA…" at bounding box center [842, 486] width 495 height 390
click at [604, 299] on div "[EMAIL_ADDRESS][DOMAIN_NAME] Sent from my iPad > On [DATE] 10:05 AM, [PERSON_NA…" at bounding box center [842, 486] width 495 height 390
